Goal: Information Seeking & Learning: Check status

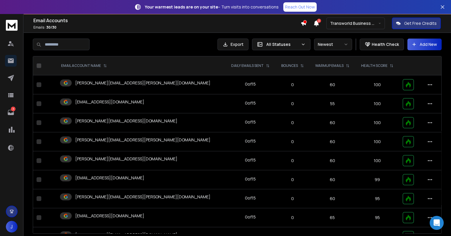
click at [184, 34] on div "Export All Statuses Newest Health Check Add New EMAIL ACCOUNT NAME DAILY EMAILS…" at bounding box center [236, 136] width 427 height 207
click at [142, 40] on div at bounding box center [123, 45] width 181 height 12
click at [138, 44] on div at bounding box center [123, 45] width 181 height 12
click at [141, 41] on div at bounding box center [123, 45] width 181 height 12
click at [168, 46] on div at bounding box center [123, 45] width 181 height 12
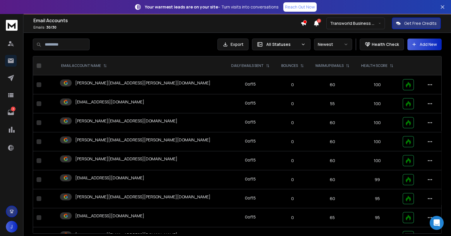
click at [143, 47] on div at bounding box center [123, 45] width 181 height 12
click at [144, 45] on div at bounding box center [123, 45] width 181 height 12
click at [168, 43] on div at bounding box center [123, 45] width 181 height 12
click at [149, 41] on div at bounding box center [123, 45] width 181 height 12
click at [10, 80] on icon at bounding box center [10, 78] width 7 height 7
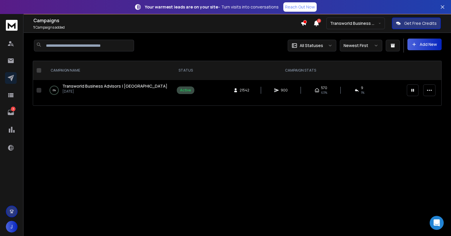
click at [110, 87] on span "Transworld Business Advisors | [GEOGRAPHIC_DATA]" at bounding box center [114, 86] width 105 height 6
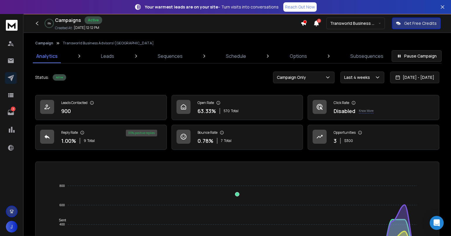
click at [122, 86] on div "Status: Active Pause Campaign Campaign Only Last 4 weeks [DATE] - [DATE] Leads …" at bounding box center [237, 227] width 404 height 311
click at [114, 86] on div "Status: Active Pause Campaign Campaign Only Last 4 weeks [DATE] - [DATE] Leads …" at bounding box center [237, 227] width 404 height 311
click at [162, 75] on div "Status: Active Pause Campaign Campaign Only Last 4 weeks [DATE] - [DATE]" at bounding box center [237, 78] width 404 height 12
click at [107, 58] on p "Leads" at bounding box center [107, 56] width 13 height 7
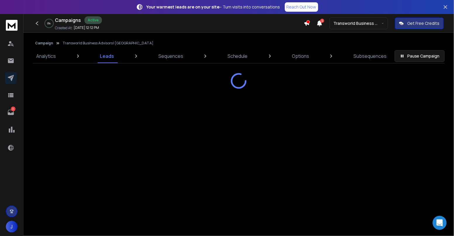
click at [162, 37] on div "Campaign Transworld Business Advisors | [GEOGRAPHIC_DATA] Analytics Leads Seque…" at bounding box center [238, 66] width 431 height 66
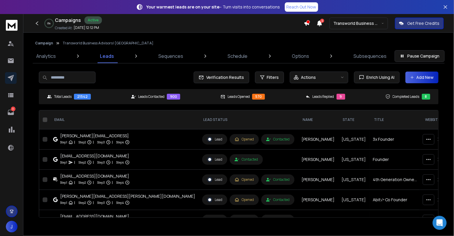
click at [162, 37] on div "Campaign Transworld Business Advisors | [GEOGRAPHIC_DATA] Analytics Leads Seque…" at bounding box center [238, 126] width 431 height 187
click at [180, 57] on p "Sequences" at bounding box center [170, 56] width 25 height 7
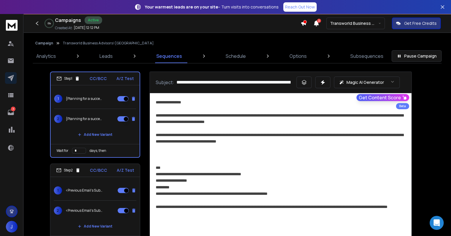
click at [86, 97] on p "{Planning for a successful exit?|Planning to sell your business?|Successful Exi…" at bounding box center [84, 99] width 37 height 5
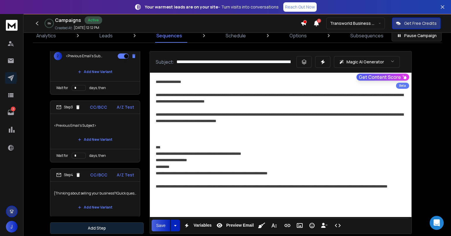
scroll to position [26, 0]
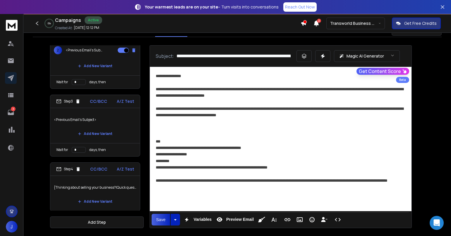
click at [73, 187] on p "{Thinking about selling your business?|Quick question about your exit plan|Stra…" at bounding box center [95, 188] width 82 height 16
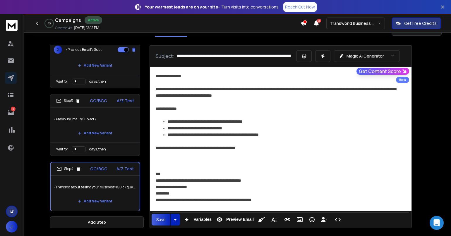
scroll to position [0, 0]
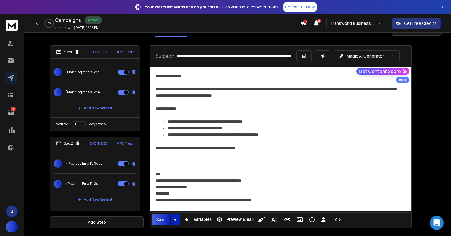
click at [93, 73] on p "{Planning for a successful exit?|Planning to sell your business?|Successful Exi…" at bounding box center [84, 72] width 37 height 5
type input "**********"
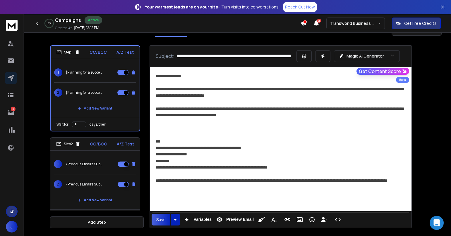
click at [88, 72] on p "{Planning for a successful exit?|Planning to sell your business?|Successful Exi…" at bounding box center [84, 72] width 37 height 5
click at [87, 93] on p "{Planning for a successful exit?|Planning to sell your business?|Successful Exi…" at bounding box center [84, 92] width 37 height 5
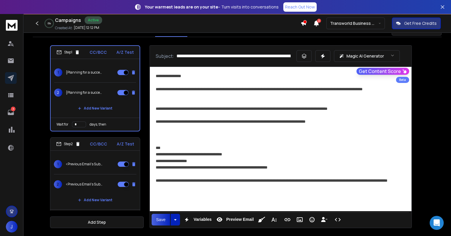
click at [88, 72] on p "{Planning for a successful exit?|Planning to sell your business?|Successful Exi…" at bounding box center [84, 72] width 37 height 5
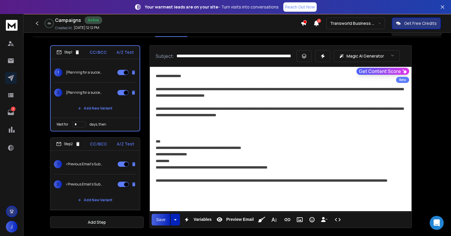
click at [89, 70] on p "{Planning for a successful exit?|Planning to sell your business?|Successful Exi…" at bounding box center [84, 72] width 37 height 5
click at [85, 93] on p "{Planning for a successful exit?|Planning to sell your business?|Successful Exi…" at bounding box center [84, 92] width 37 height 5
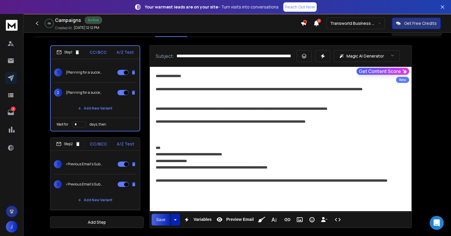
click at [94, 70] on p "{Planning for a successful exit?|Planning to sell your business?|Successful Exi…" at bounding box center [84, 72] width 37 height 5
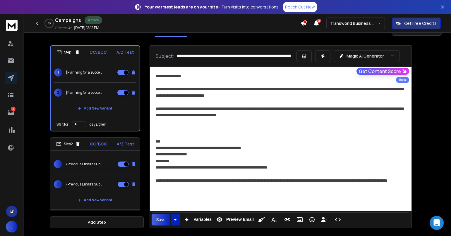
click at [85, 92] on p "{Planning for a successful exit?|Planning to sell your business?|Successful Exi…" at bounding box center [84, 92] width 37 height 5
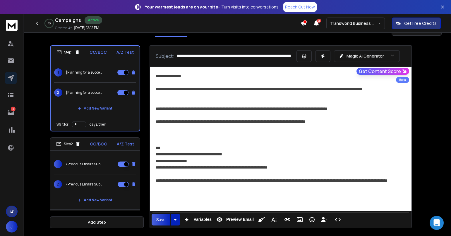
click at [82, 163] on p "<Previous Email's Subject>" at bounding box center [84, 164] width 37 height 5
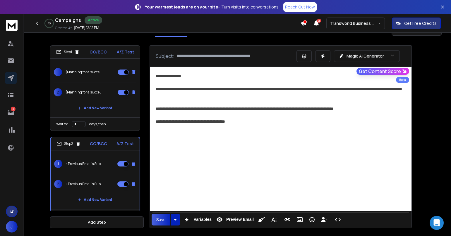
click at [78, 182] on p "<Previous Email's Subject>" at bounding box center [84, 184] width 37 height 5
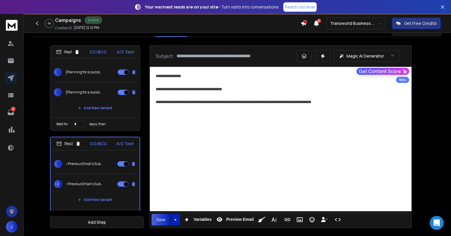
click at [82, 164] on p "<Previous Email's Subject>" at bounding box center [84, 164] width 37 height 5
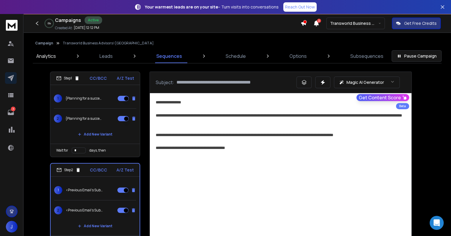
click at [55, 57] on p "Analytics" at bounding box center [46, 56] width 20 height 7
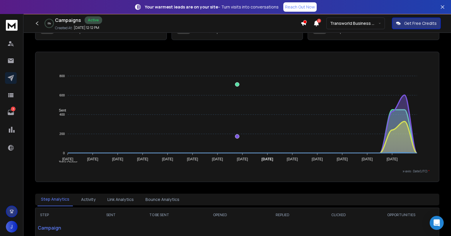
scroll to position [154, 0]
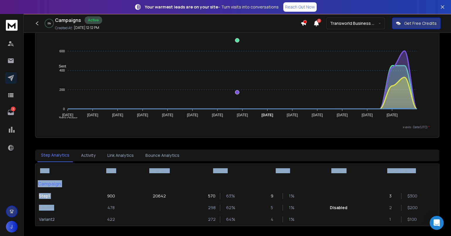
drag, startPoint x: 27, startPoint y: 211, endPoint x: 30, endPoint y: 211, distance: 3.3
click at [24, 211] on div "Campaign Transworld Business Advisors | [GEOGRAPHIC_DATA] Analytics Leads Seque…" at bounding box center [236, 58] width 427 height 358
drag, startPoint x: 61, startPoint y: 218, endPoint x: 27, endPoint y: 218, distance: 33.0
click at [28, 218] on div "Campaign Transworld Business Advisors | [GEOGRAPHIC_DATA] Analytics Leads Seque…" at bounding box center [236, 58] width 427 height 358
drag, startPoint x: 134, startPoint y: 211, endPoint x: 156, endPoint y: 213, distance: 22.4
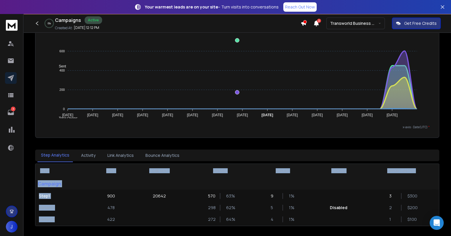
click at [134, 211] on td "20642" at bounding box center [159, 208] width 59 height 36
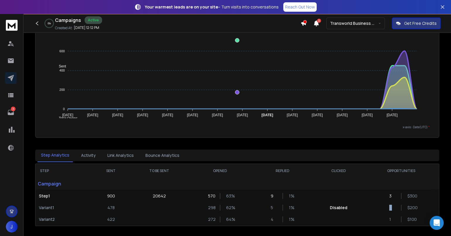
drag, startPoint x: 393, startPoint y: 207, endPoint x: 383, endPoint y: 208, distance: 10.0
click at [383, 208] on div "3 $ 300 2 $ 200 1 $ 100" at bounding box center [401, 207] width 68 height 29
drag, startPoint x: 394, startPoint y: 219, endPoint x: 387, endPoint y: 220, distance: 6.5
click at [387, 220] on div "3 $ 300 2 $ 200 1 $ 100" at bounding box center [401, 207] width 68 height 29
click at [399, 207] on div "2 $ 200" at bounding box center [401, 208] width 24 height 6
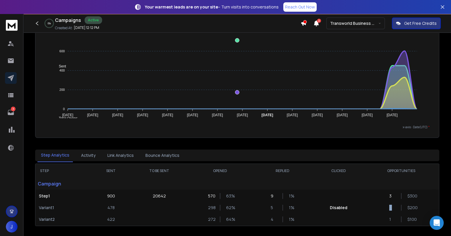
drag, startPoint x: 397, startPoint y: 209, endPoint x: 378, endPoint y: 210, distance: 19.9
click at [378, 210] on div "3 $ 300 2 $ 200 1 $ 100" at bounding box center [401, 207] width 68 height 29
click at [398, 209] on div "2 $ 200" at bounding box center [401, 208] width 24 height 6
click at [394, 209] on div "2 $ 200" at bounding box center [401, 208] width 24 height 6
click at [219, 148] on div "Leads Contacted 900 Open Rate 63.33 % 570 Total Click Rate Disabled Know More R…" at bounding box center [237, 85] width 404 height 288
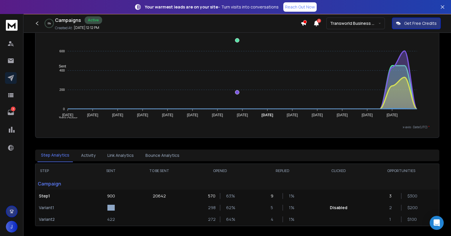
drag, startPoint x: 111, startPoint y: 209, endPoint x: 106, endPoint y: 209, distance: 4.7
click at [106, 209] on div "900 478 422" at bounding box center [111, 207] width 31 height 29
click at [180, 148] on div "Leads Contacted 900 Open Rate 63.33 % 570 Total Click Rate Disabled Know More R…" at bounding box center [237, 85] width 404 height 288
click at [13, 111] on p "3" at bounding box center [13, 109] width 5 height 5
click at [11, 113] on icon at bounding box center [10, 112] width 7 height 7
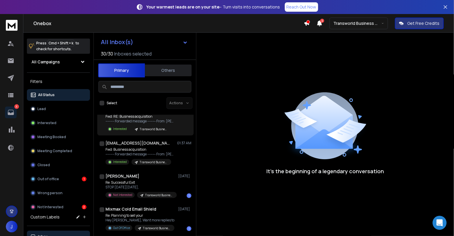
scroll to position [85, 0]
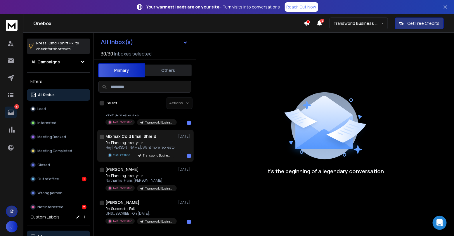
click at [147, 147] on p "Hey [PERSON_NAME], Want more replies to" at bounding box center [140, 147] width 69 height 5
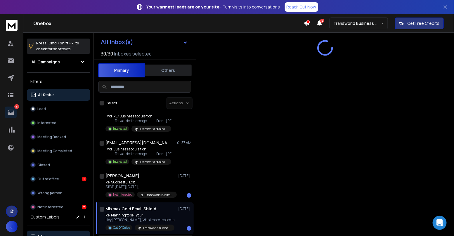
scroll to position [0, 0]
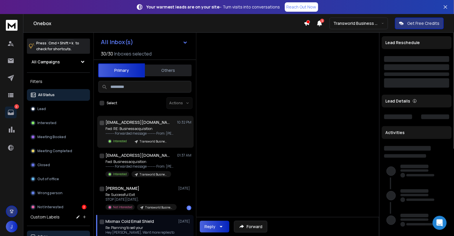
click at [144, 137] on div "Fwd: RE: Business acquisition ---------- Forwarded message --------- From: [PER…" at bounding box center [141, 136] width 70 height 18
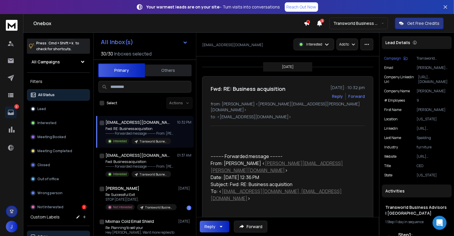
click at [169, 23] on h1 "Onebox" at bounding box center [168, 23] width 271 height 7
